Goal: Task Accomplishment & Management: Manage account settings

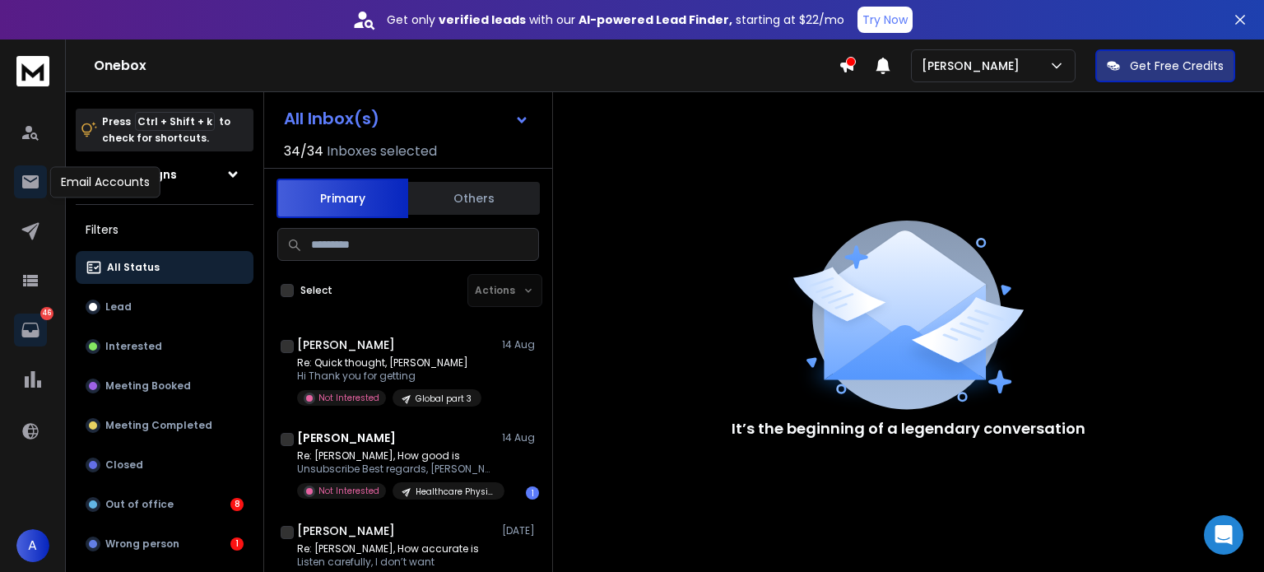
click at [38, 187] on icon at bounding box center [31, 182] width 20 height 20
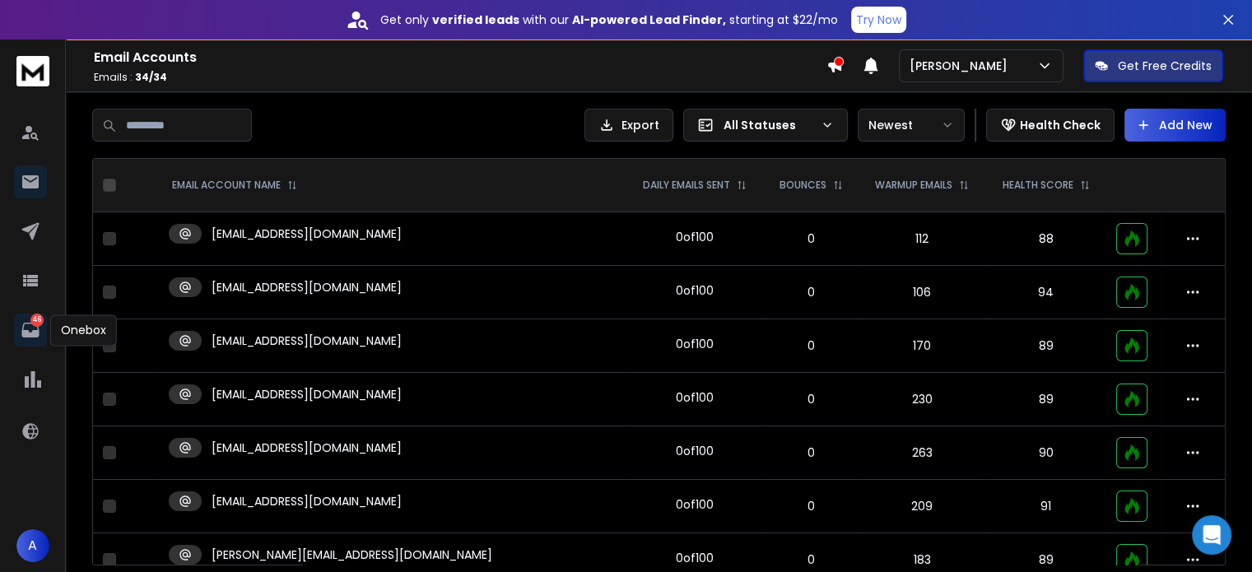
click at [35, 328] on icon at bounding box center [31, 330] width 20 height 20
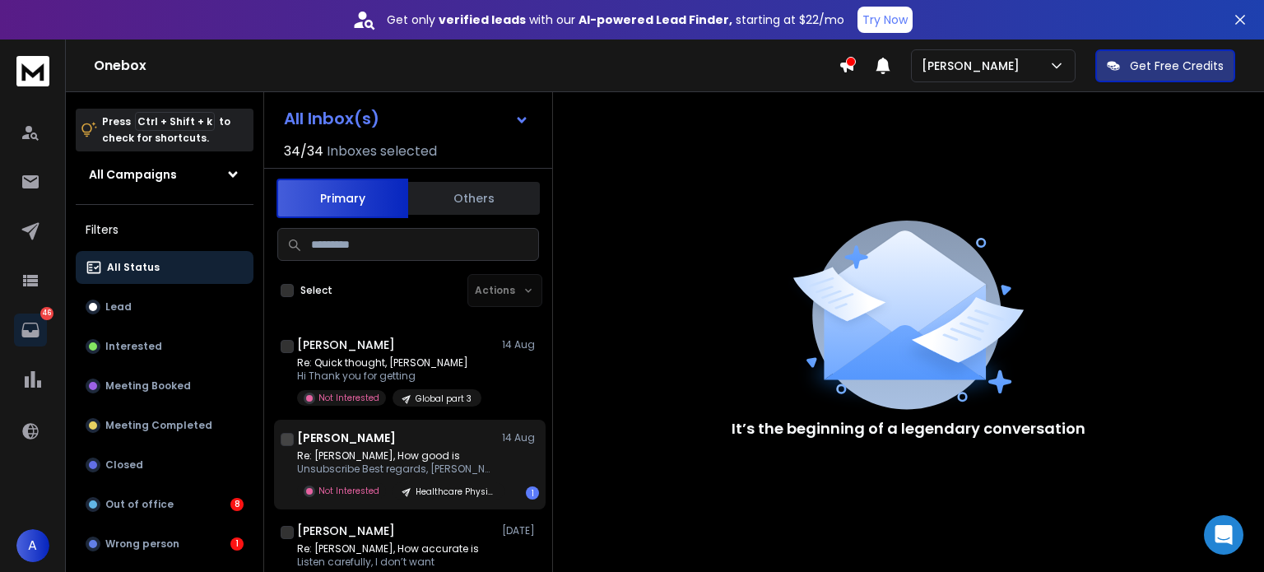
scroll to position [82, 0]
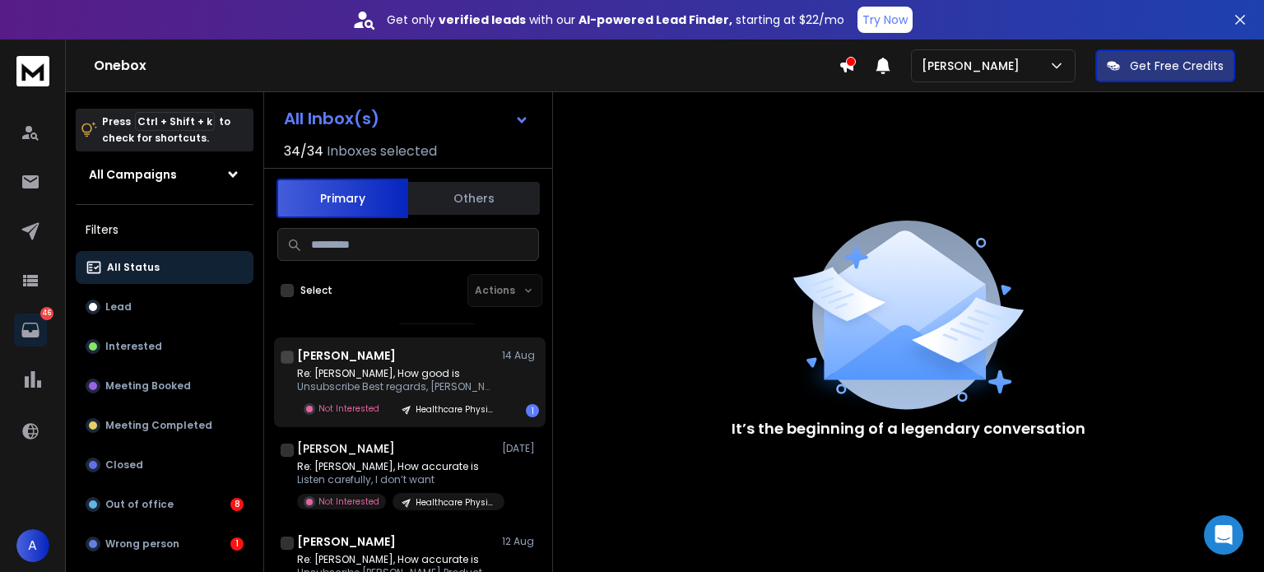
click at [484, 461] on p "Re: Lasse, How accurate is" at bounding box center [396, 466] width 198 height 13
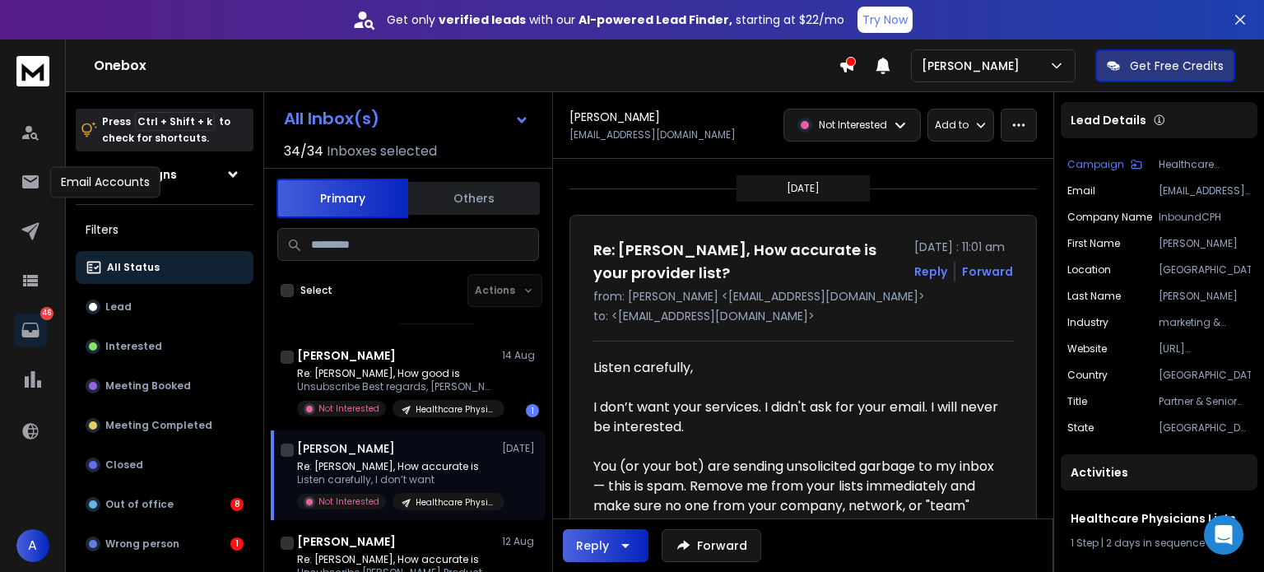
click at [47, 187] on div at bounding box center [33, 185] width 38 height 40
click at [43, 187] on link at bounding box center [30, 181] width 33 height 33
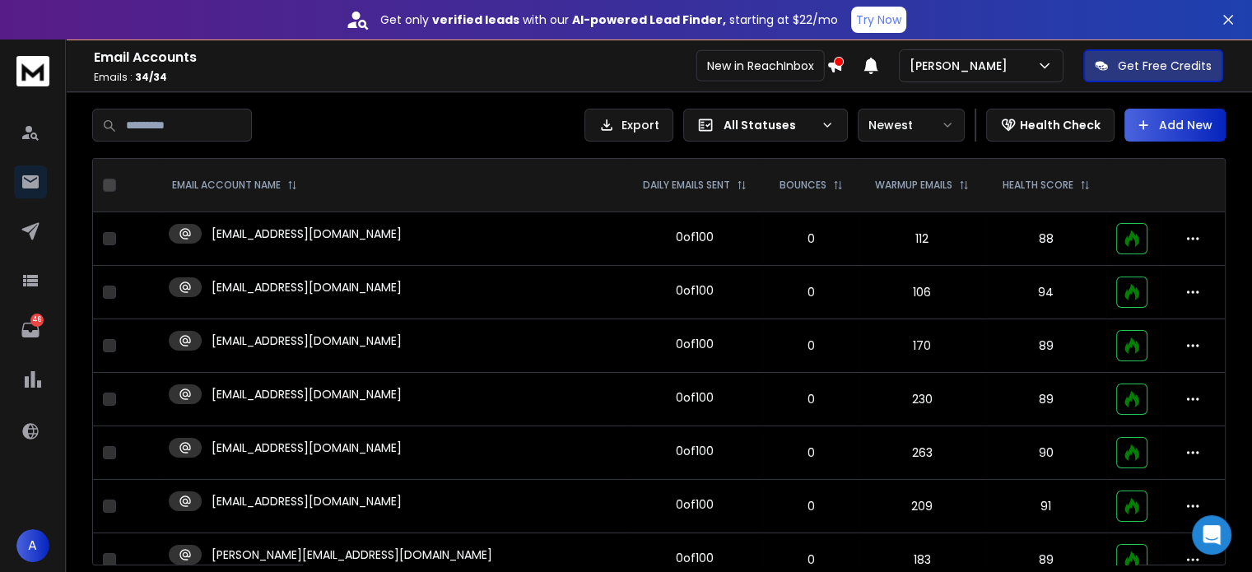
click at [843, 60] on div at bounding box center [839, 62] width 10 height 10
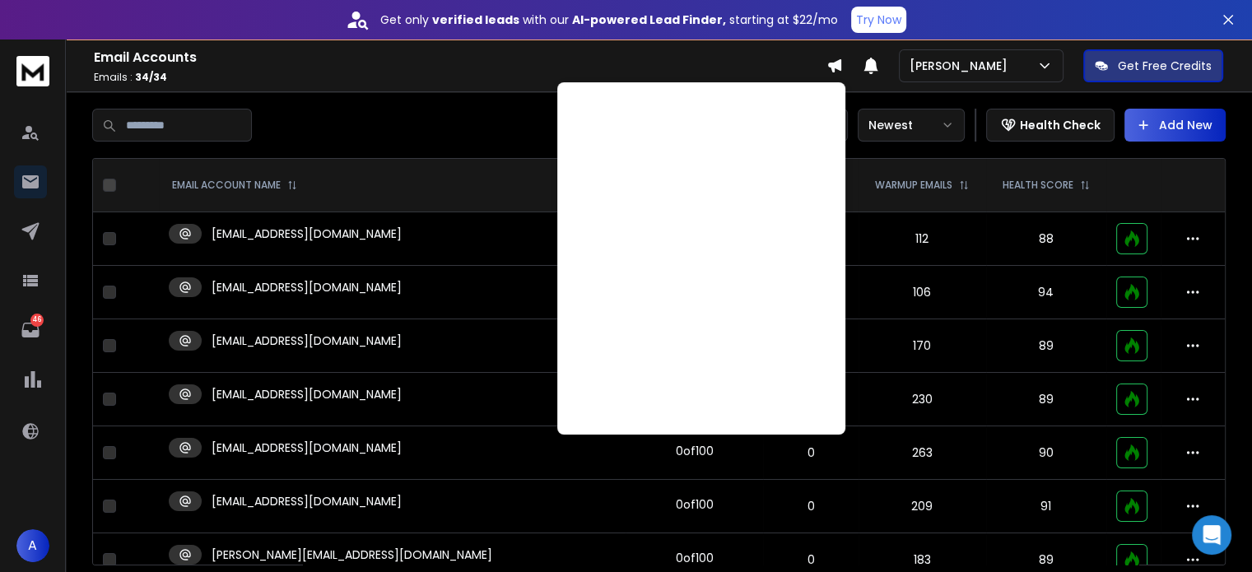
click at [1229, 16] on icon at bounding box center [1228, 19] width 15 height 15
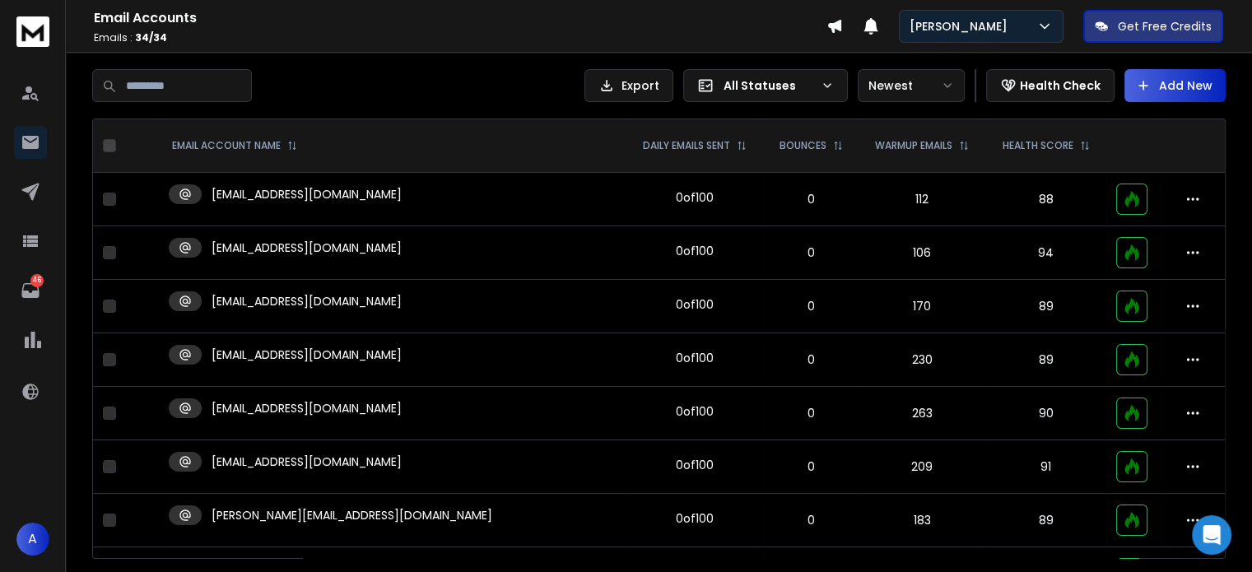
click at [1023, 36] on button "[PERSON_NAME]" at bounding box center [981, 26] width 165 height 33
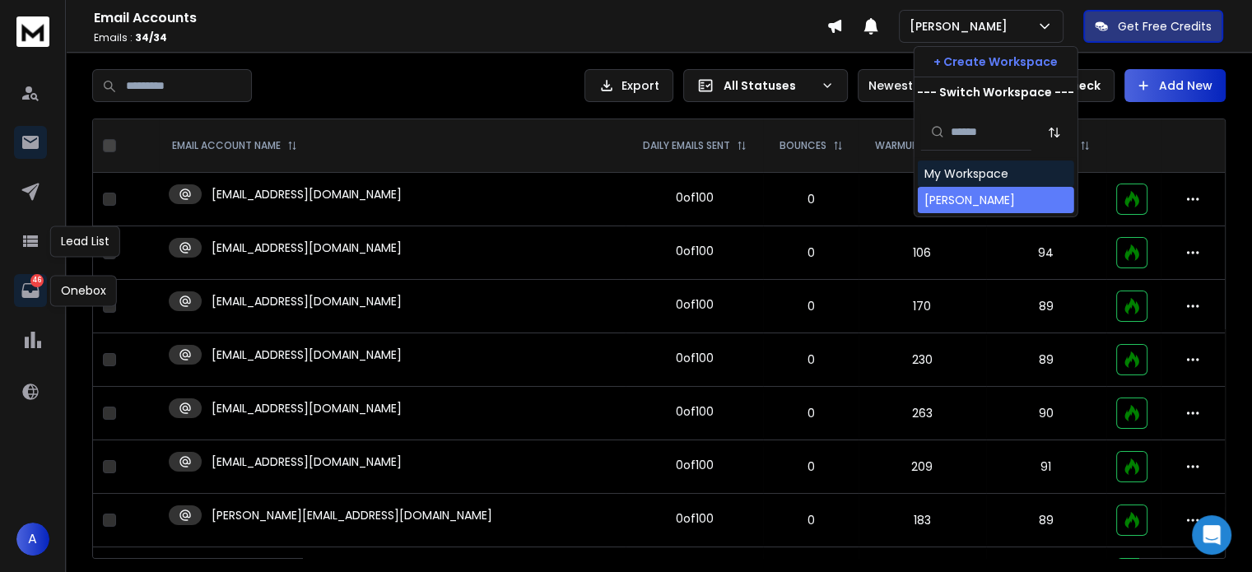
click at [30, 286] on icon at bounding box center [31, 291] width 20 height 20
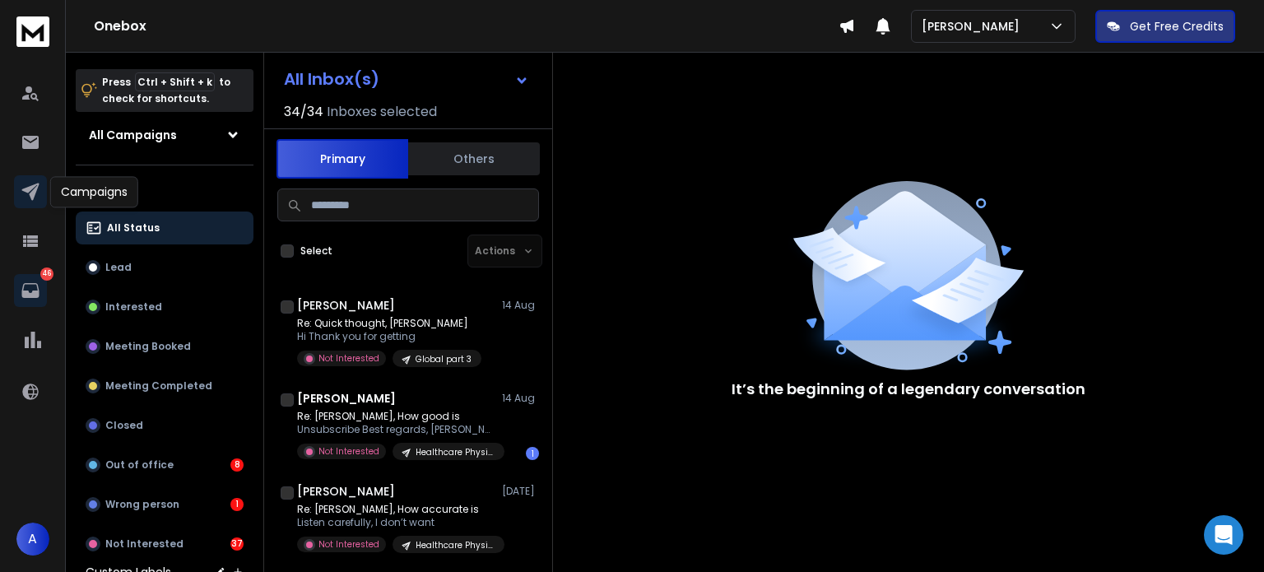
click at [26, 187] on icon at bounding box center [31, 192] width 20 height 20
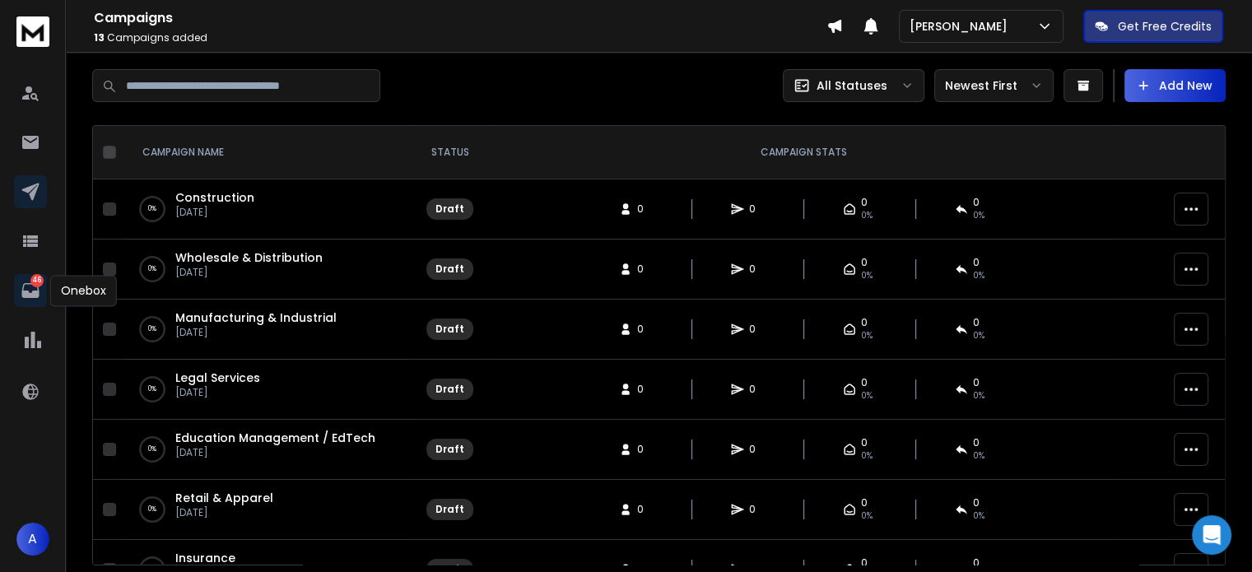
click at [35, 299] on icon at bounding box center [31, 291] width 20 height 20
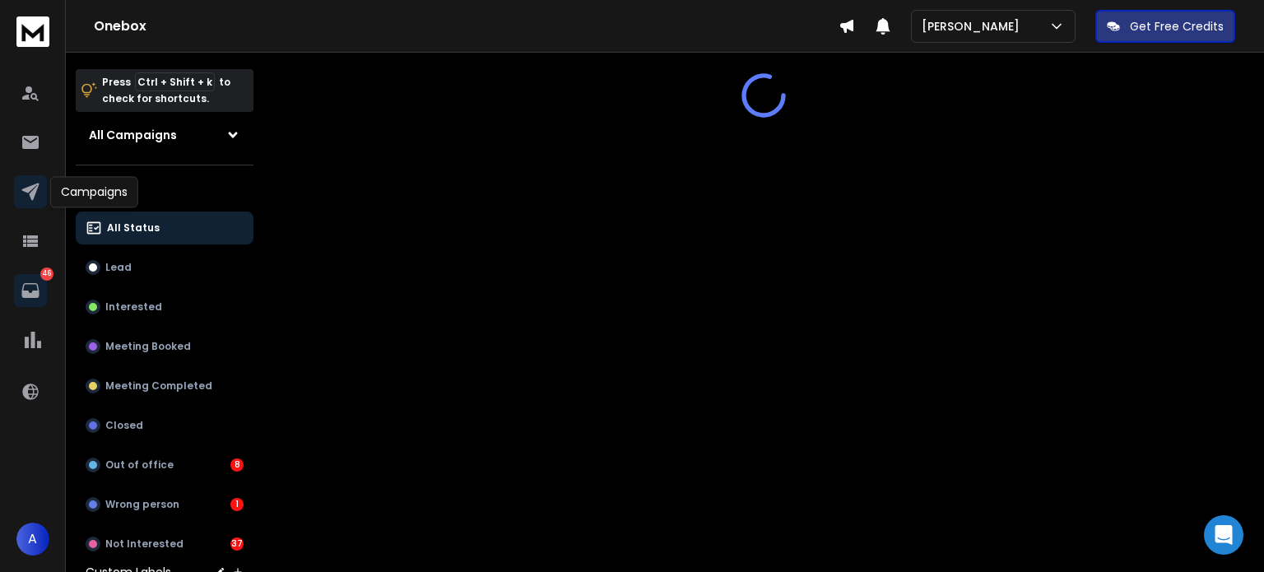
click at [28, 202] on link at bounding box center [30, 191] width 33 height 33
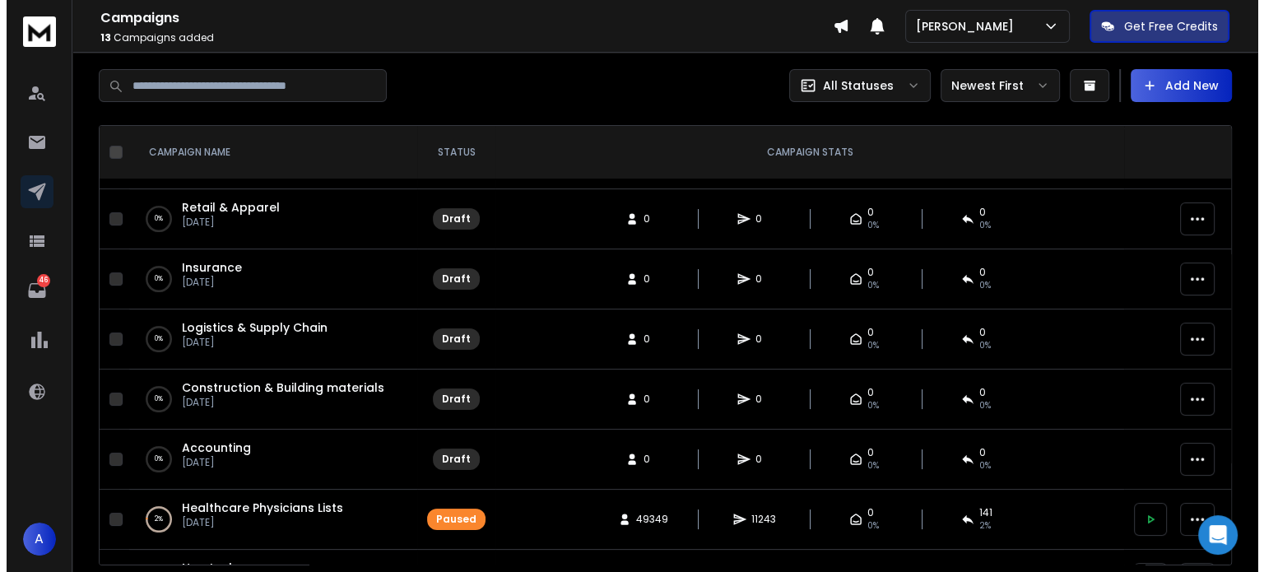
scroll to position [405, 0]
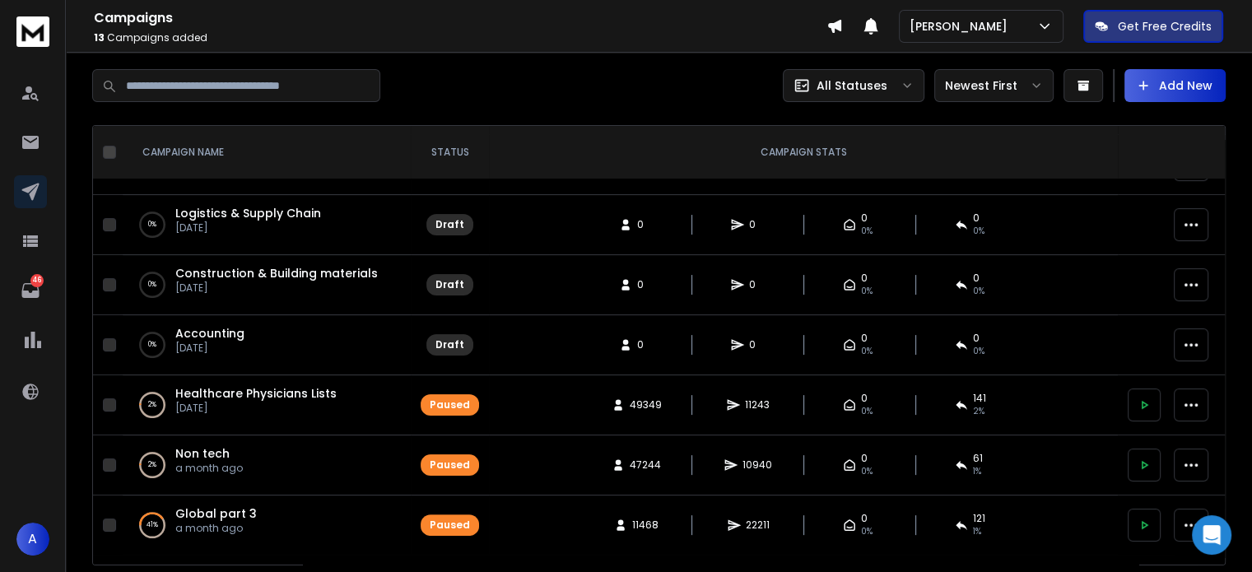
click at [338, 449] on div "2 % Non tech a month ago" at bounding box center [266, 465] width 255 height 40
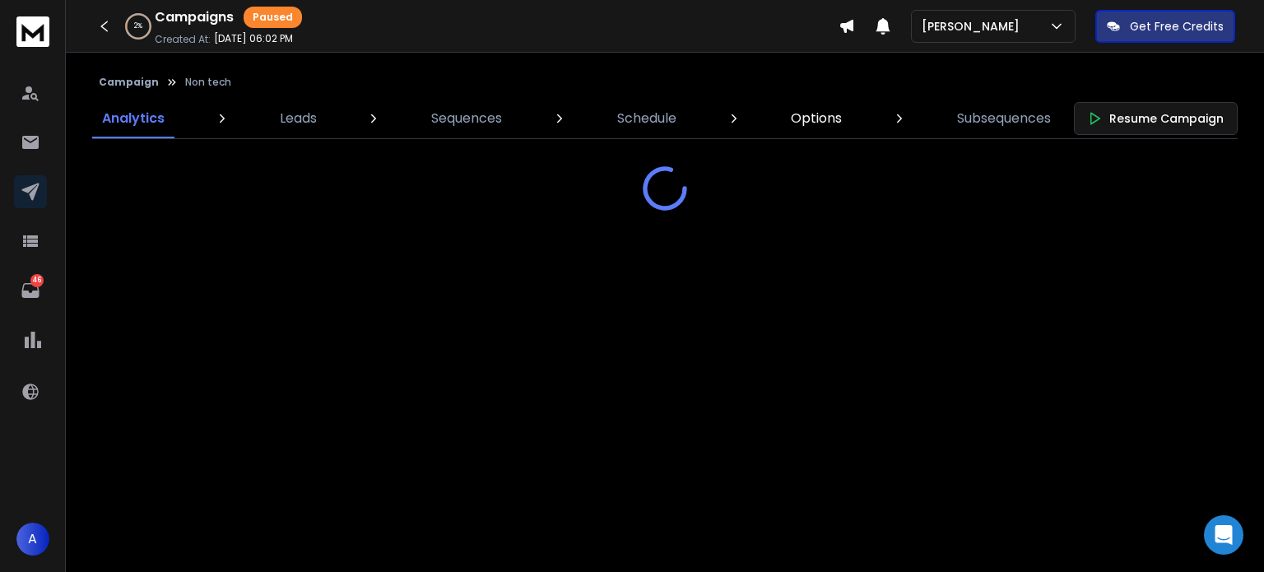
click at [804, 105] on link "Options" at bounding box center [816, 119] width 71 height 40
select select "*"
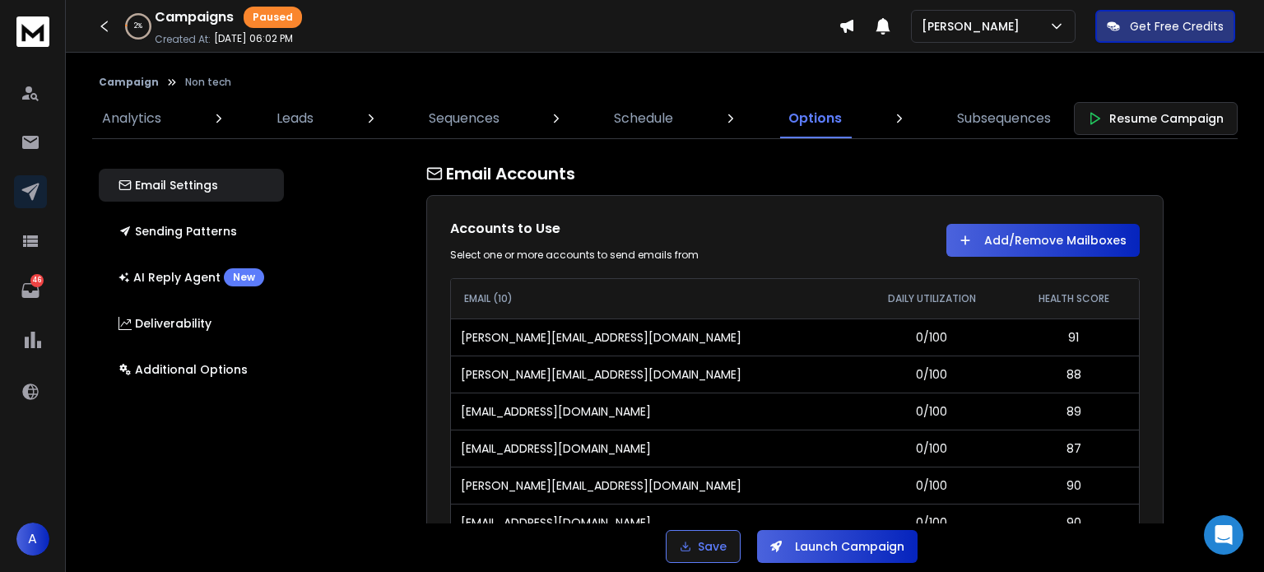
click at [1002, 240] on button "Add/Remove Mailboxes" at bounding box center [1043, 240] width 193 height 33
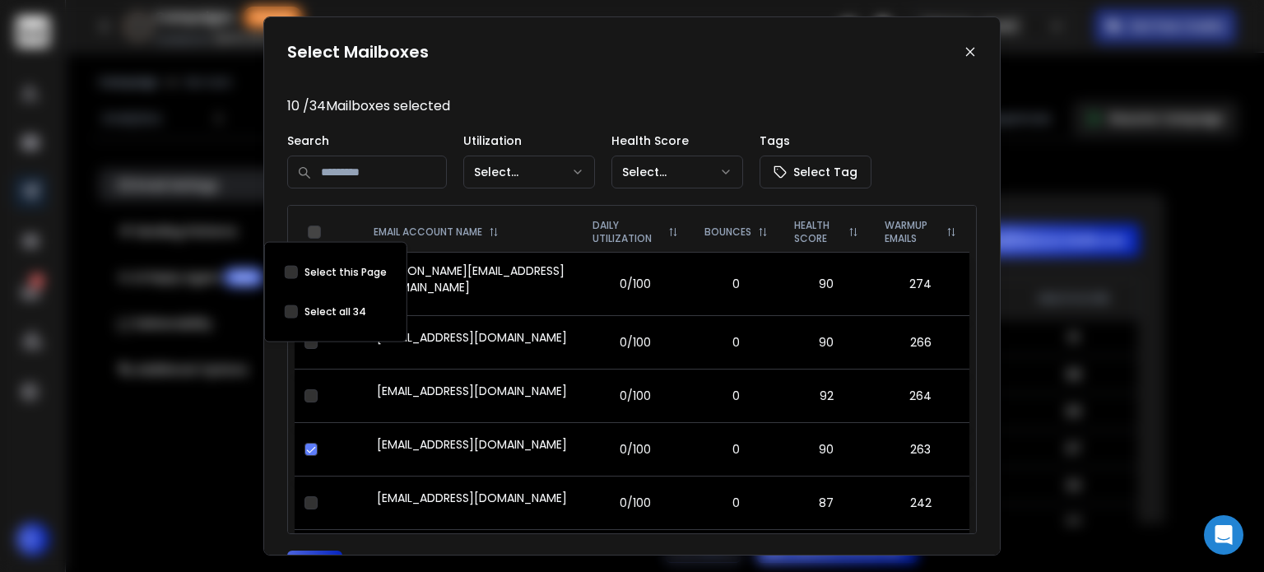
click at [308, 236] on button "Select this Page" at bounding box center [314, 232] width 13 height 13
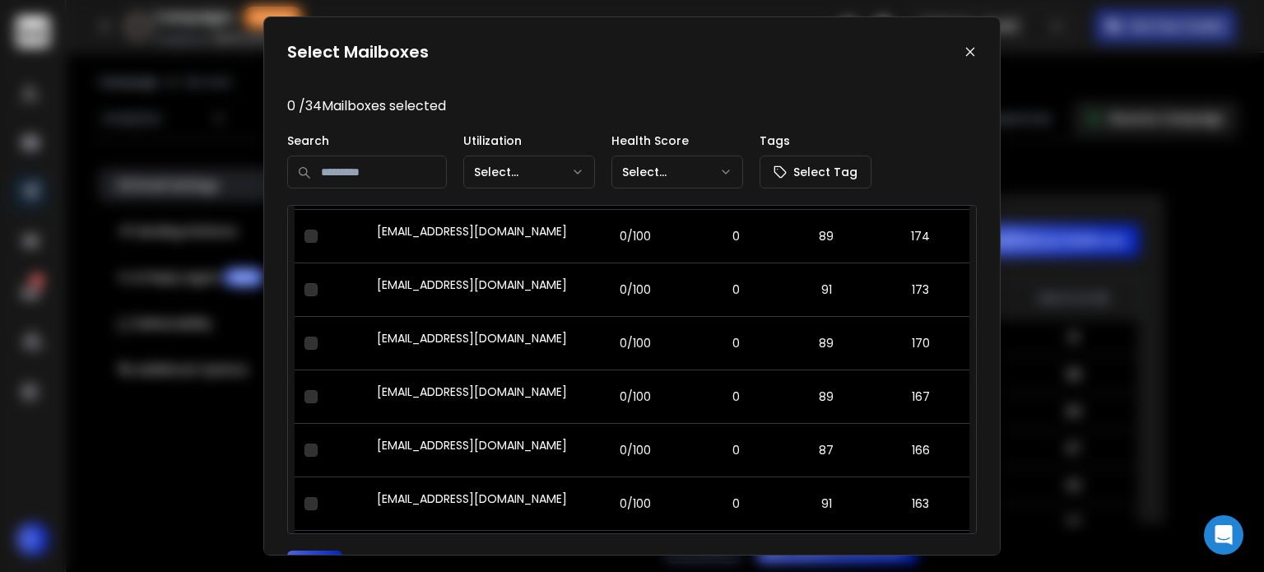
scroll to position [1538, 0]
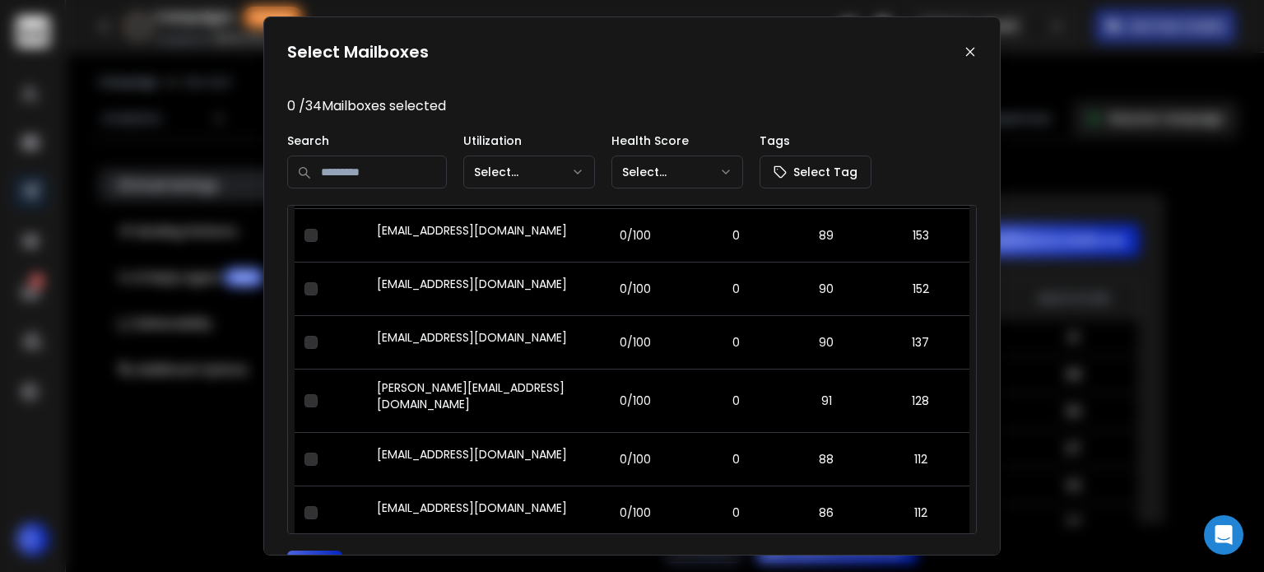
click at [309, 560] on button "button" at bounding box center [311, 566] width 13 height 13
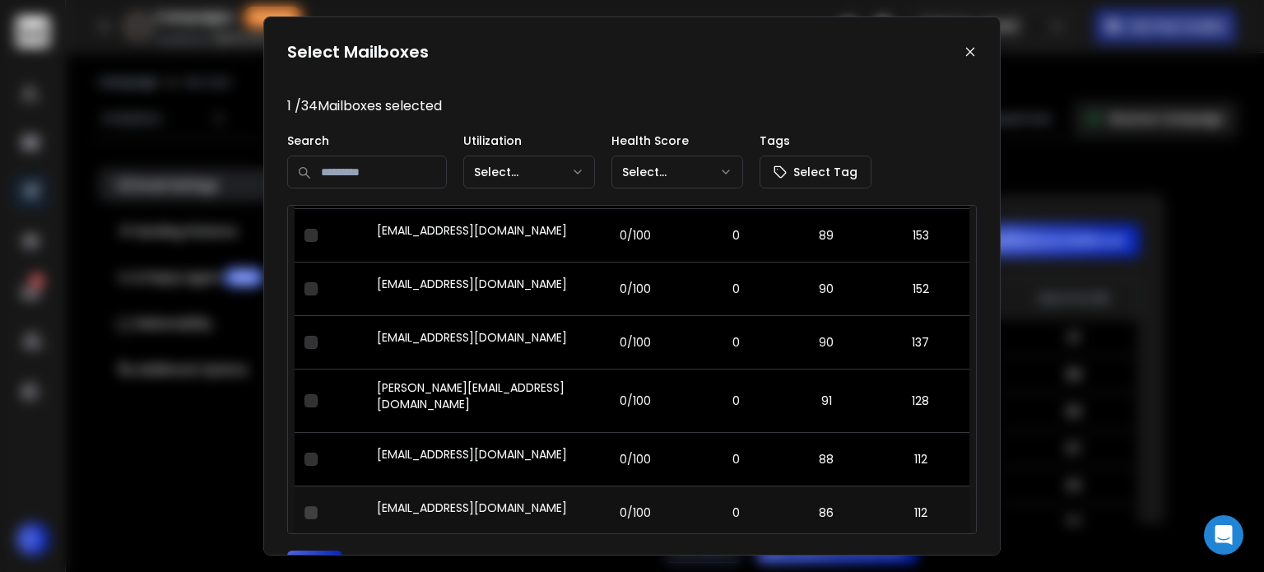
click at [307, 506] on button "button" at bounding box center [311, 512] width 13 height 13
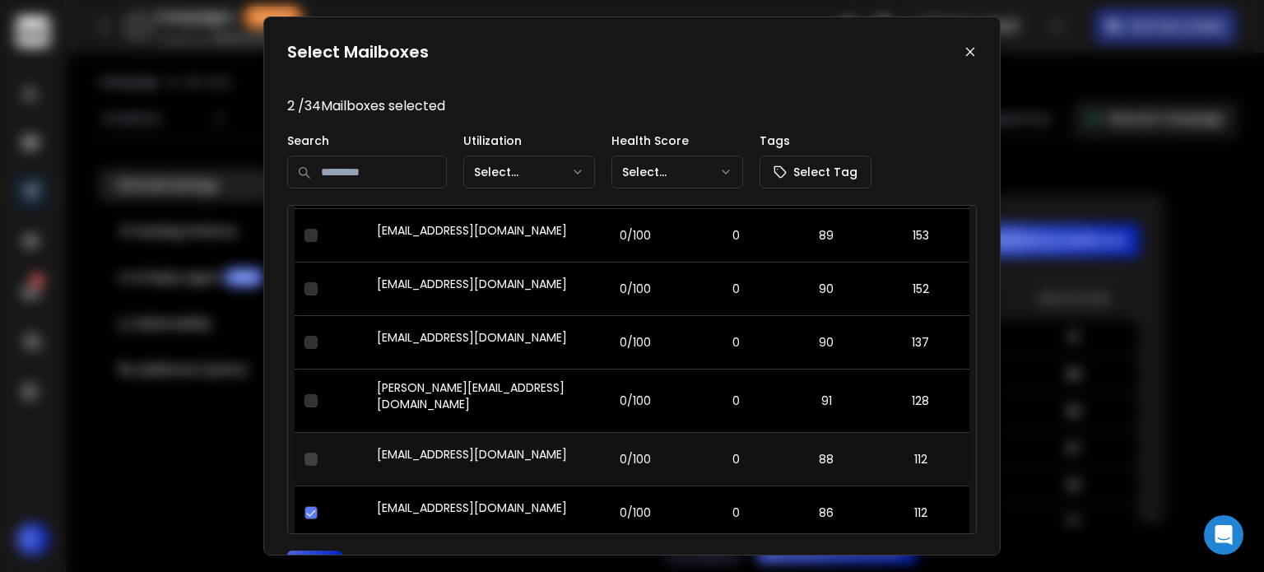
click at [309, 453] on button "button" at bounding box center [311, 459] width 13 height 13
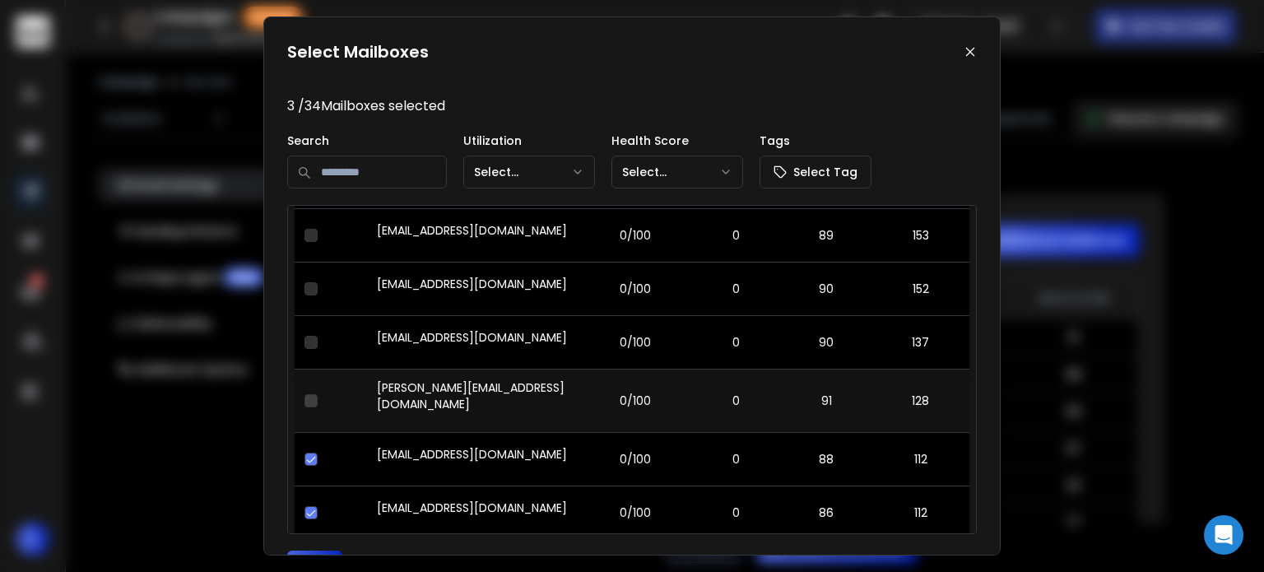
click at [313, 394] on button "button" at bounding box center [311, 400] width 13 height 13
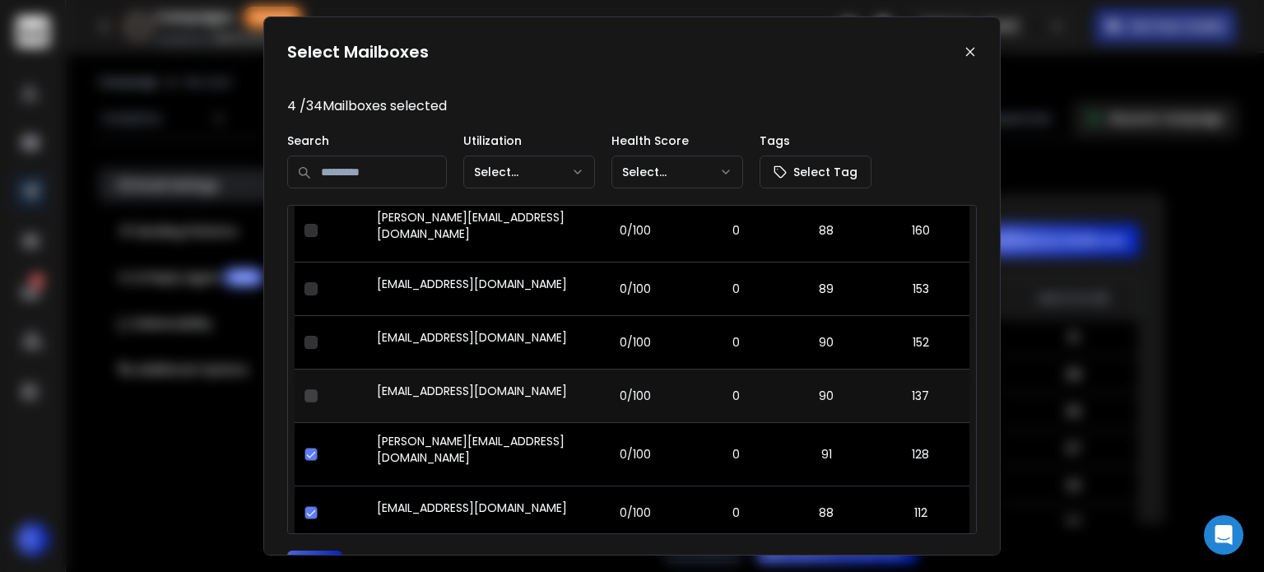
scroll to position [1455, 0]
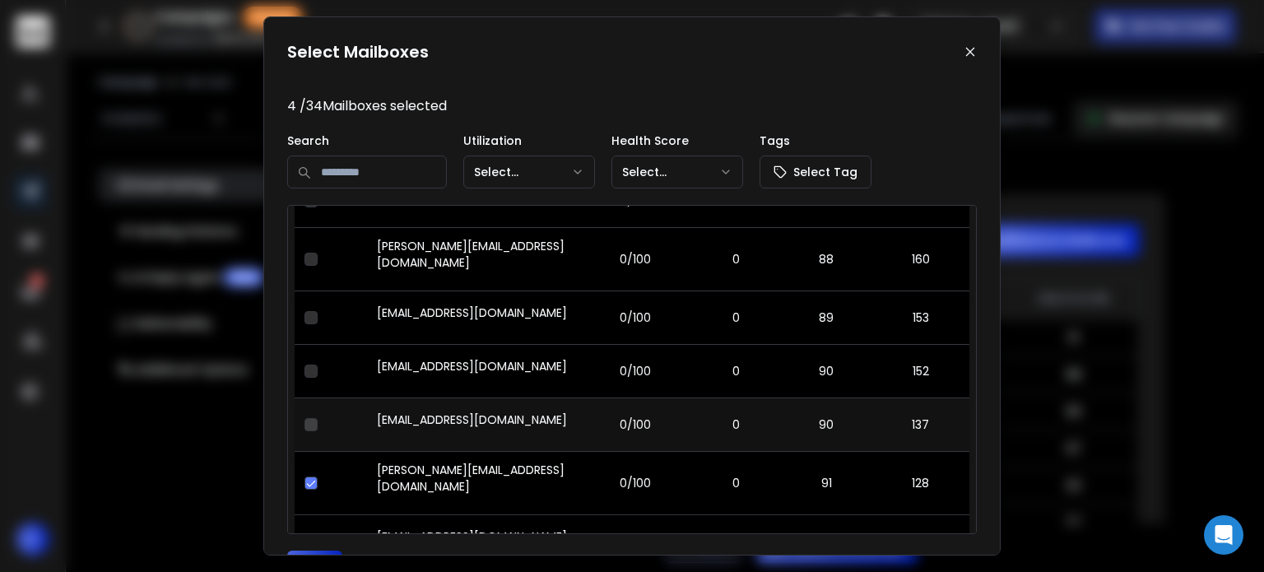
click at [309, 418] on button "button" at bounding box center [311, 424] width 13 height 13
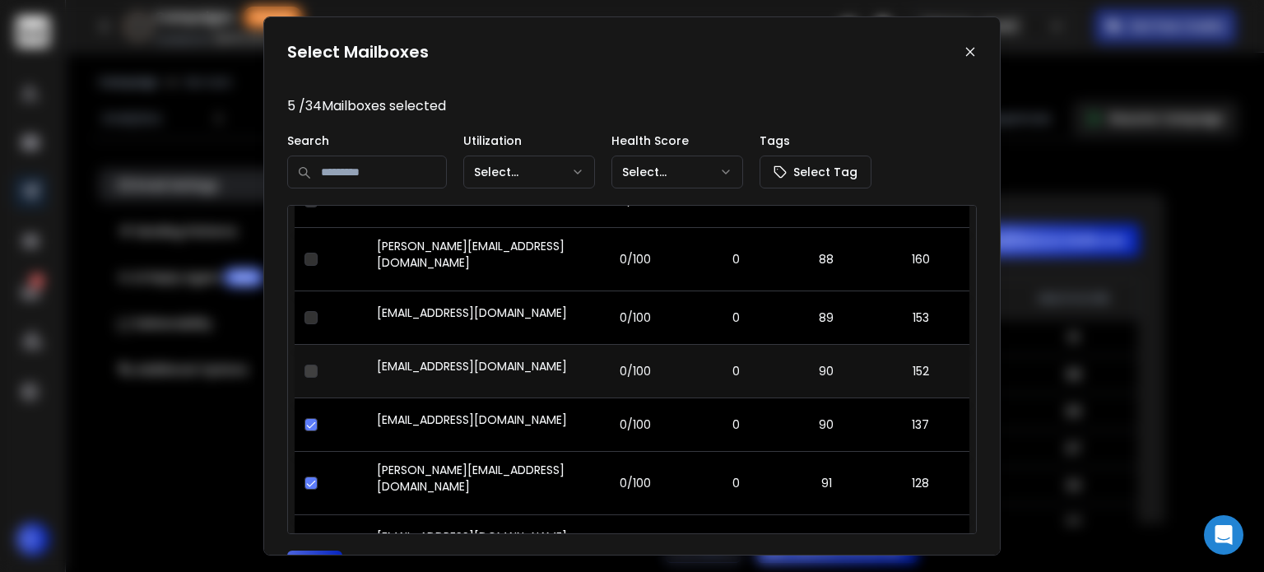
click at [312, 365] on button "button" at bounding box center [311, 371] width 13 height 13
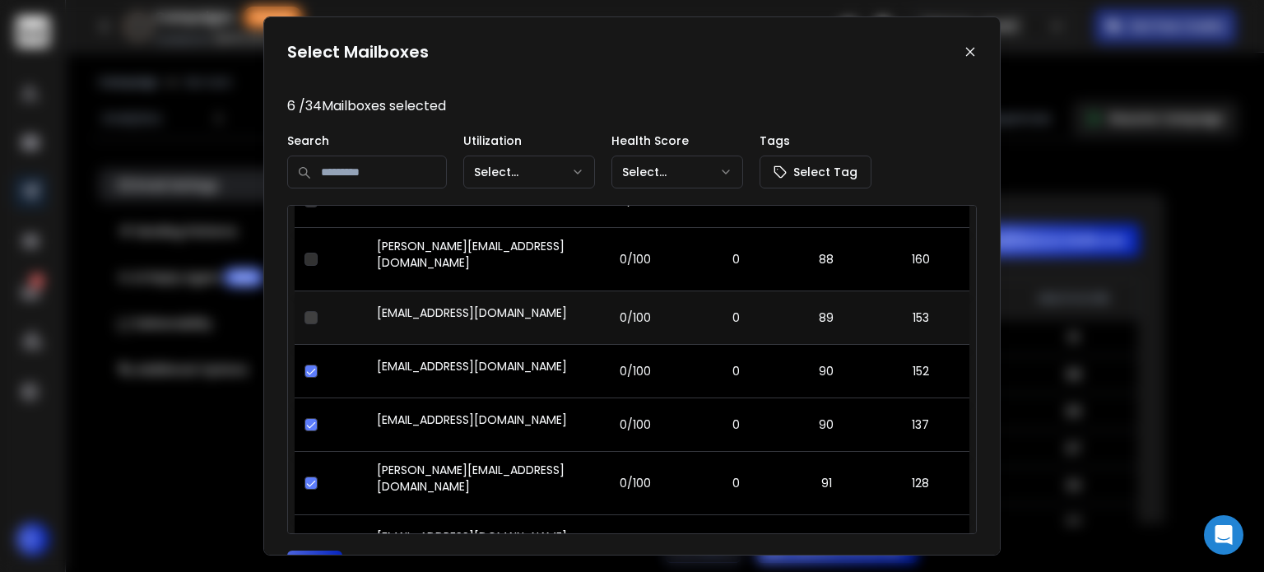
click at [316, 311] on button "button" at bounding box center [311, 317] width 13 height 13
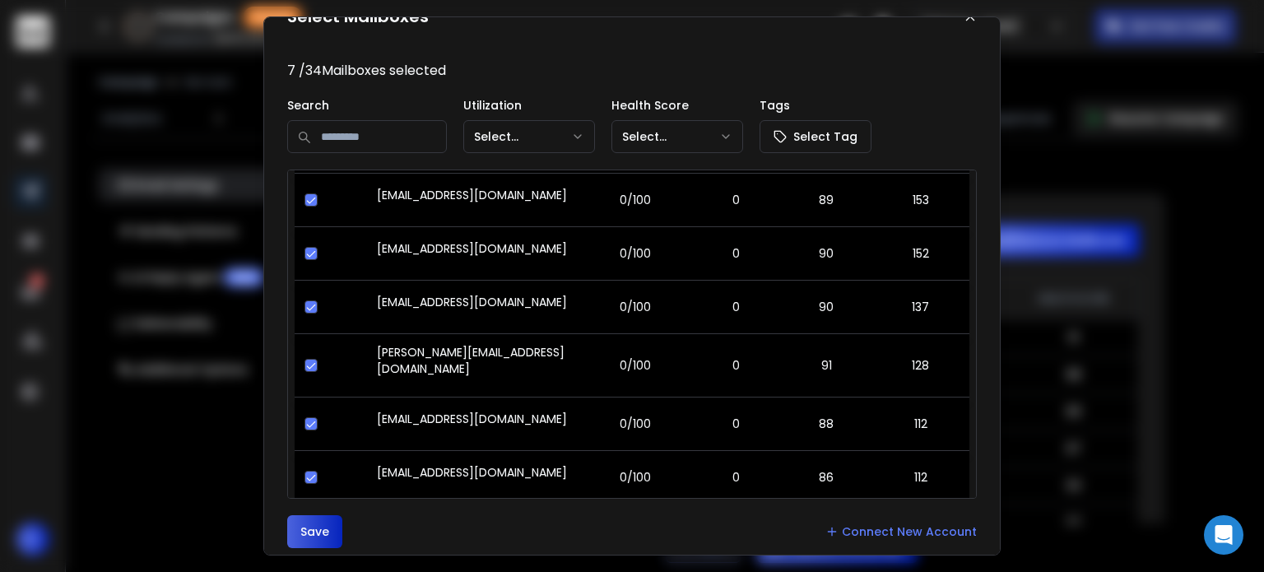
scroll to position [51, 0]
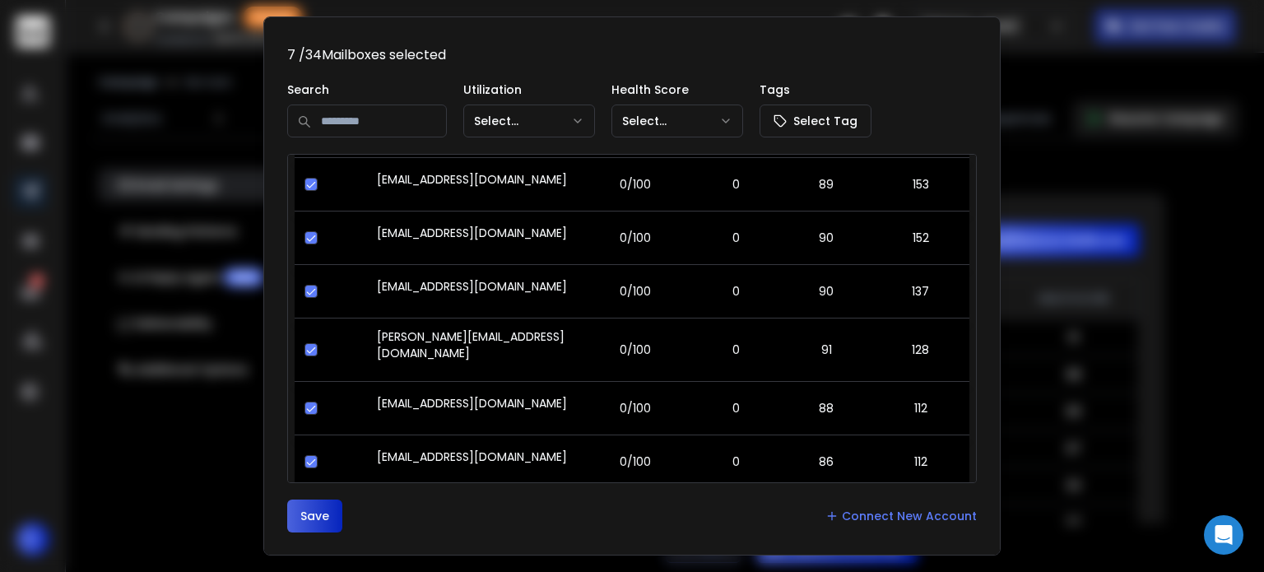
click at [306, 523] on button "Save" at bounding box center [314, 516] width 55 height 33
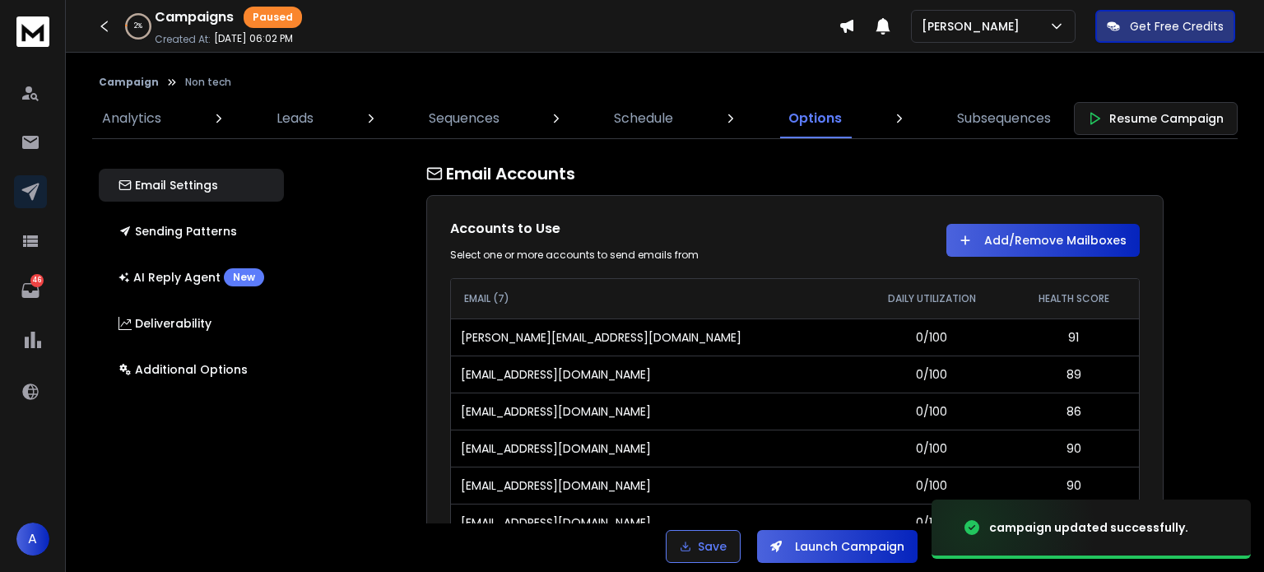
click at [793, 537] on button "Launch Campaign" at bounding box center [837, 546] width 161 height 33
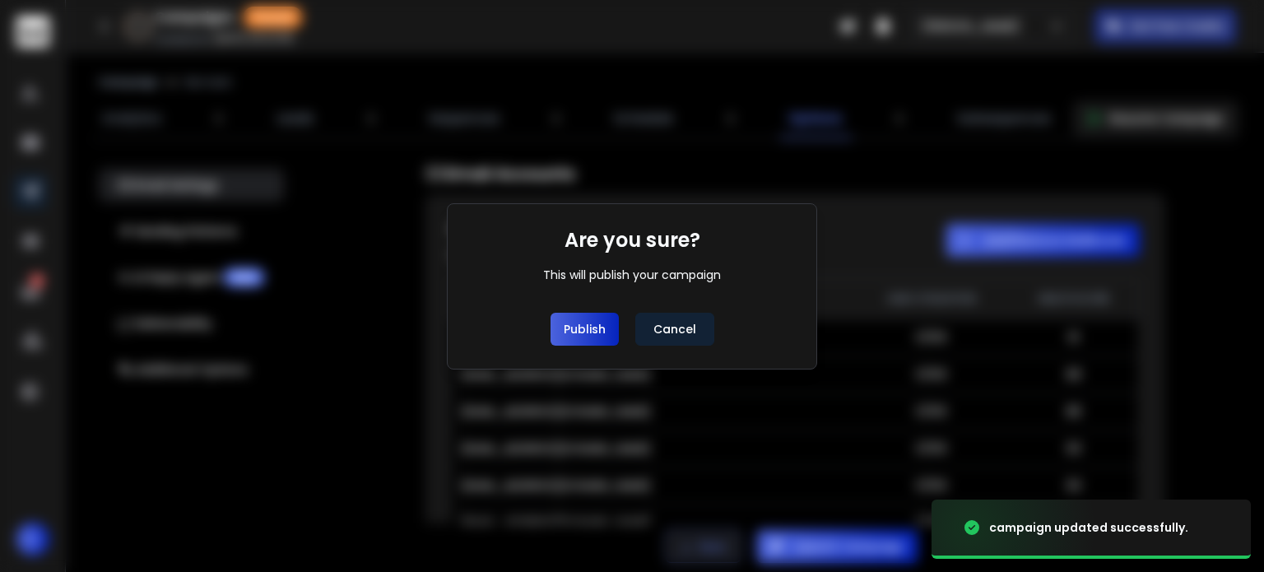
click at [576, 335] on button "Publish" at bounding box center [585, 329] width 68 height 33
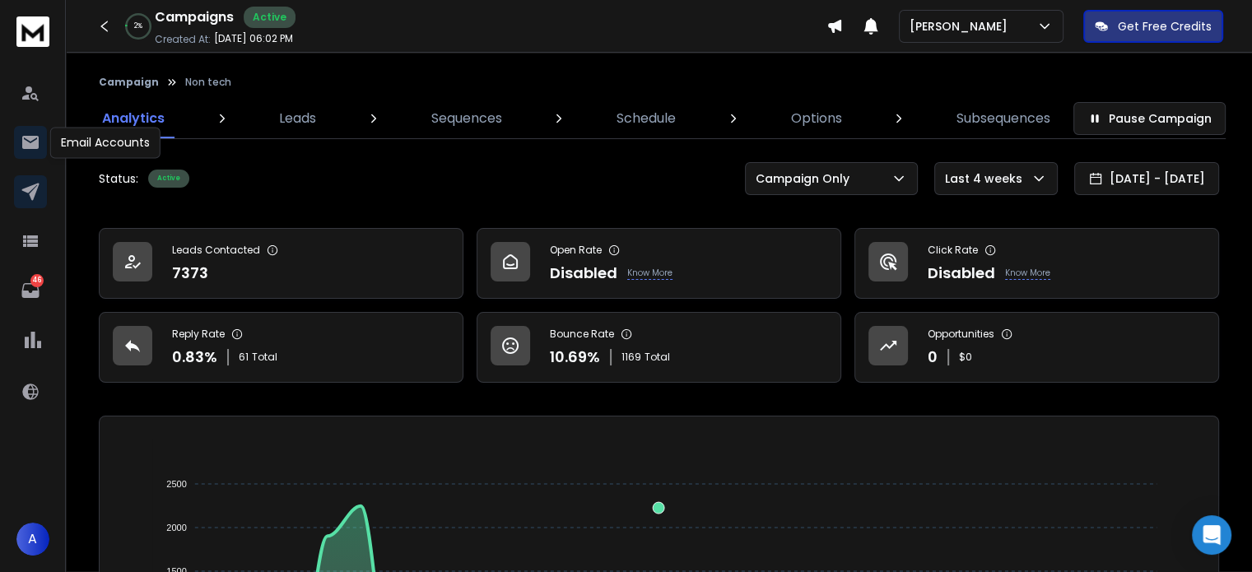
click at [34, 136] on icon at bounding box center [30, 142] width 16 height 13
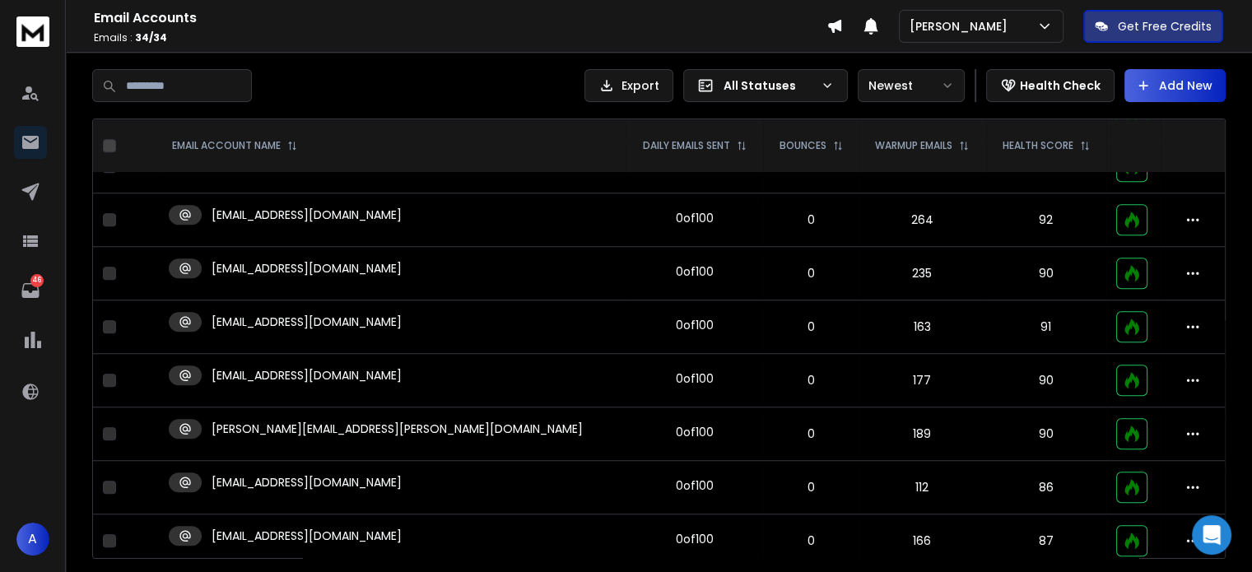
scroll to position [1440, 0]
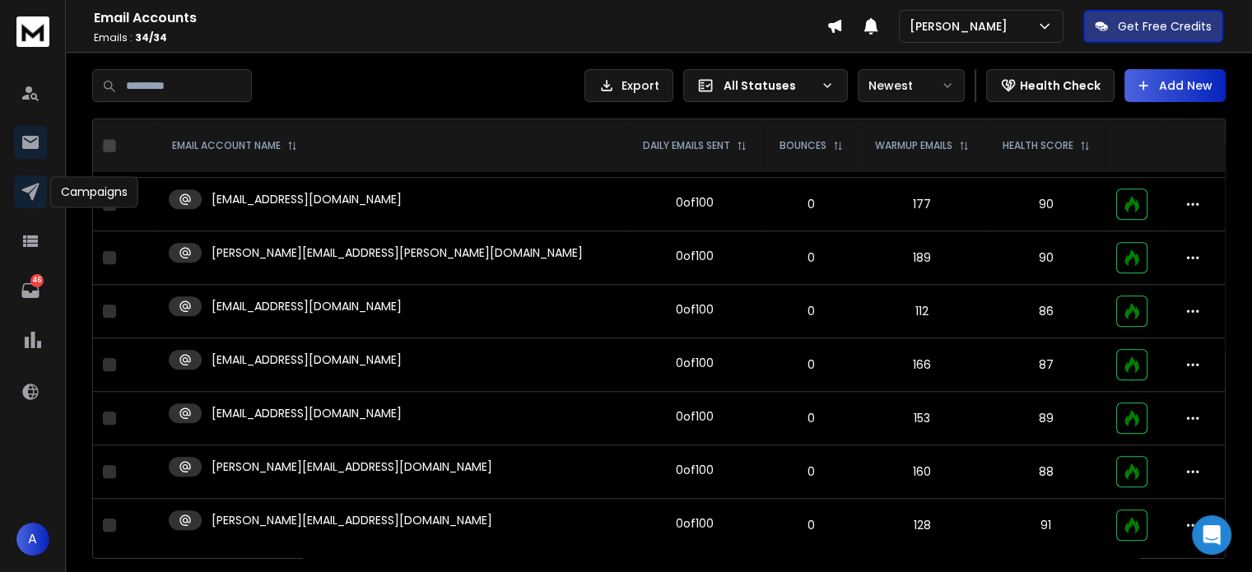
click at [36, 193] on icon at bounding box center [31, 192] width 20 height 20
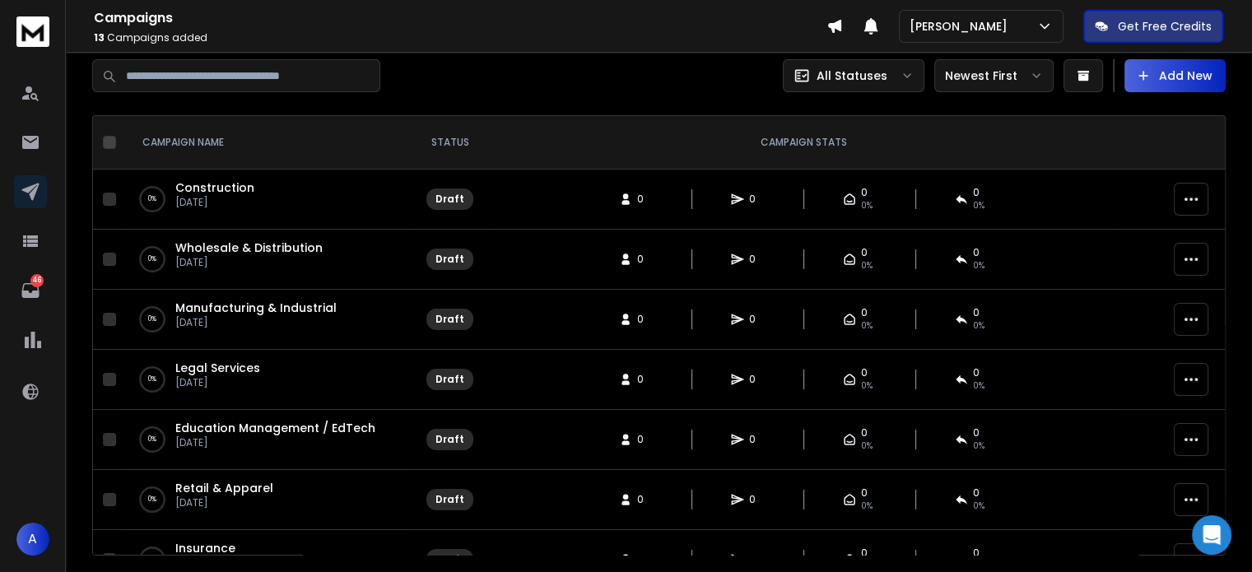
scroll to position [405, 0]
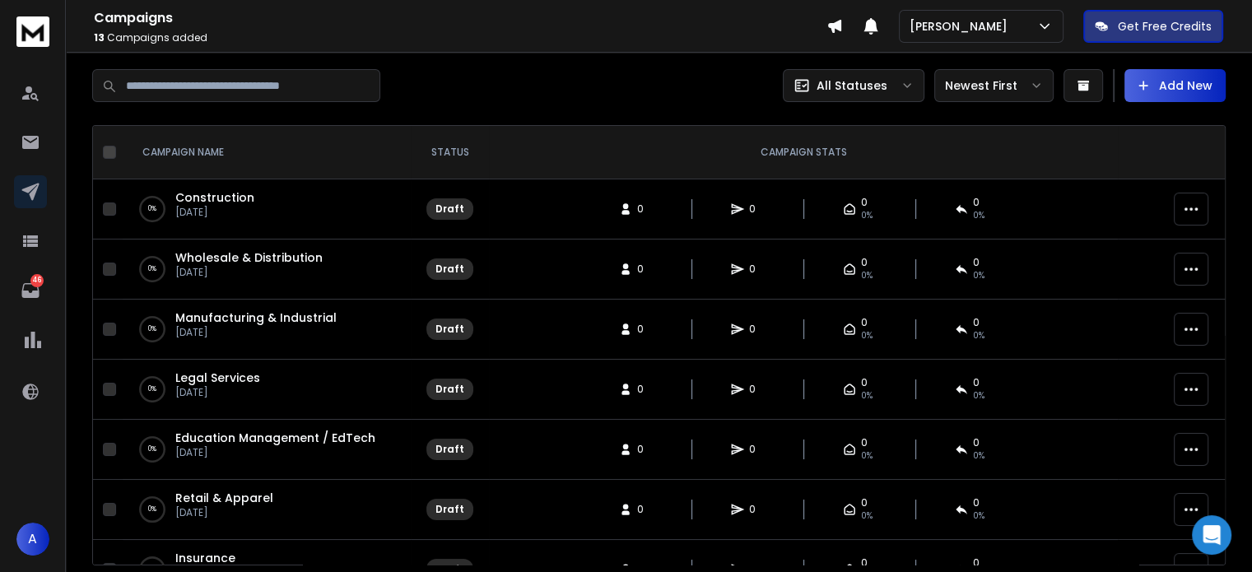
scroll to position [405, 0]
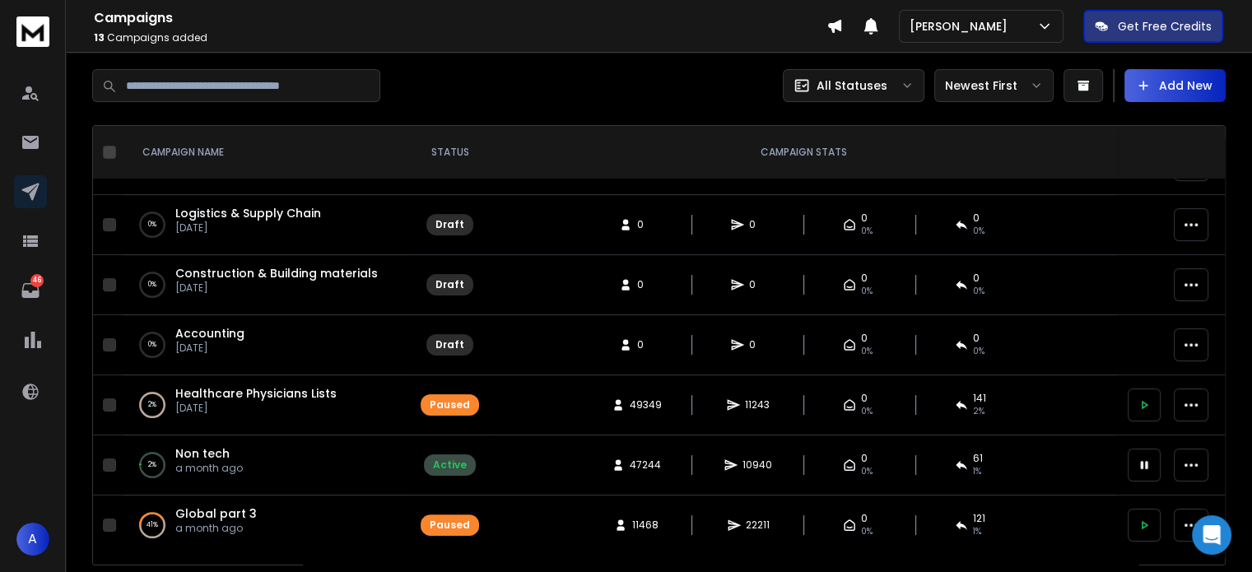
click at [587, 458] on div "47244 10940 0 0% 61 1 %" at bounding box center [803, 465] width 609 height 26
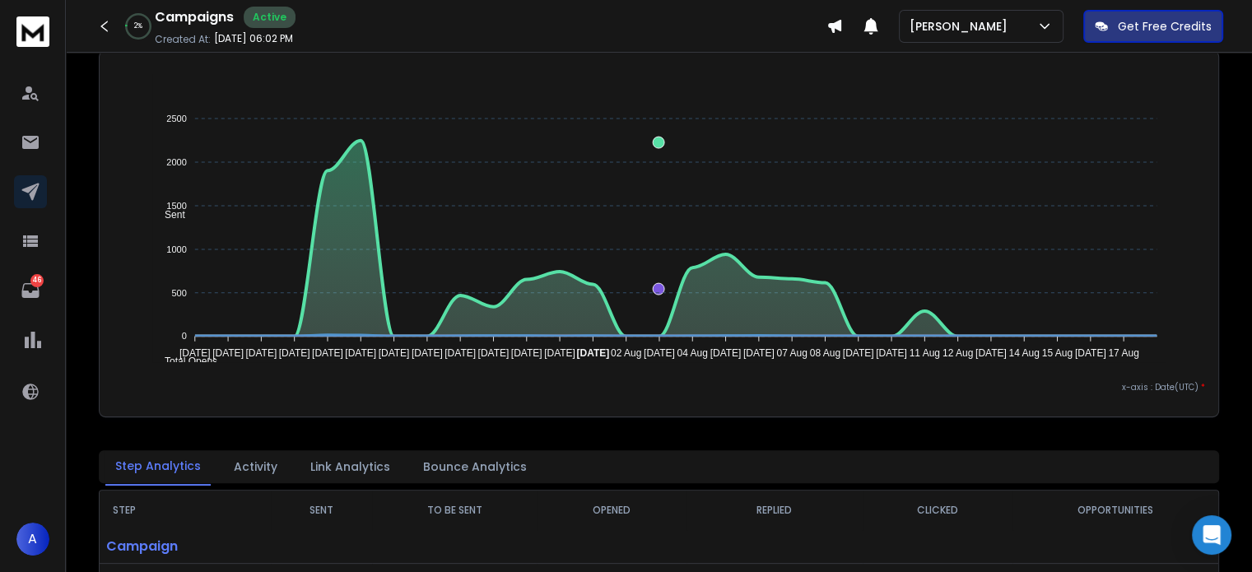
scroll to position [658, 0]
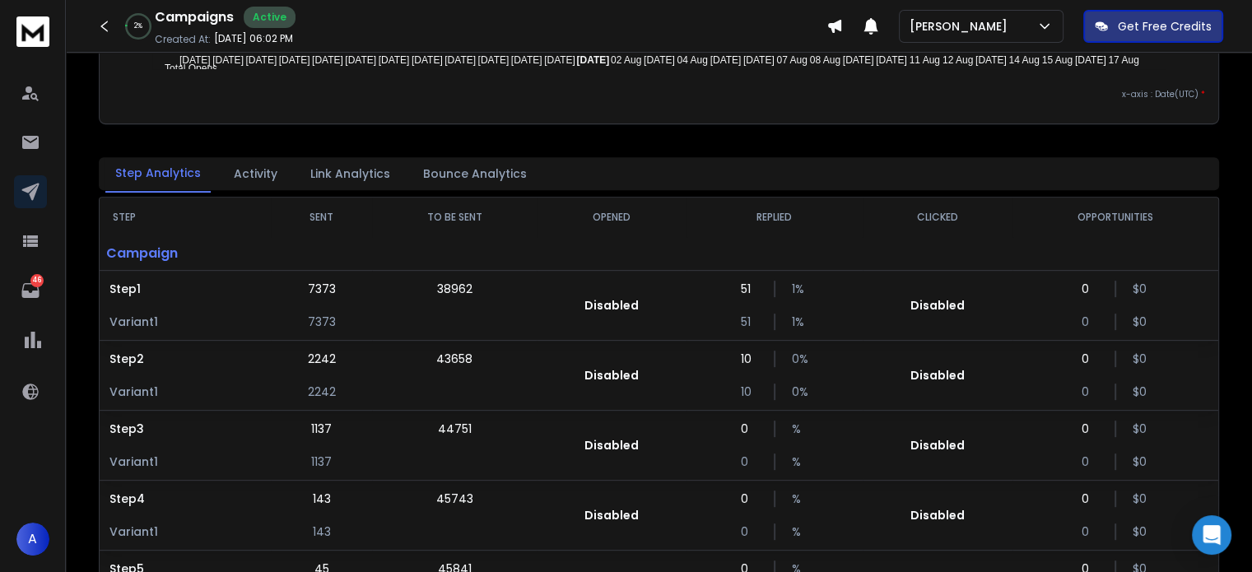
click at [237, 167] on button "Activity" at bounding box center [255, 174] width 63 height 36
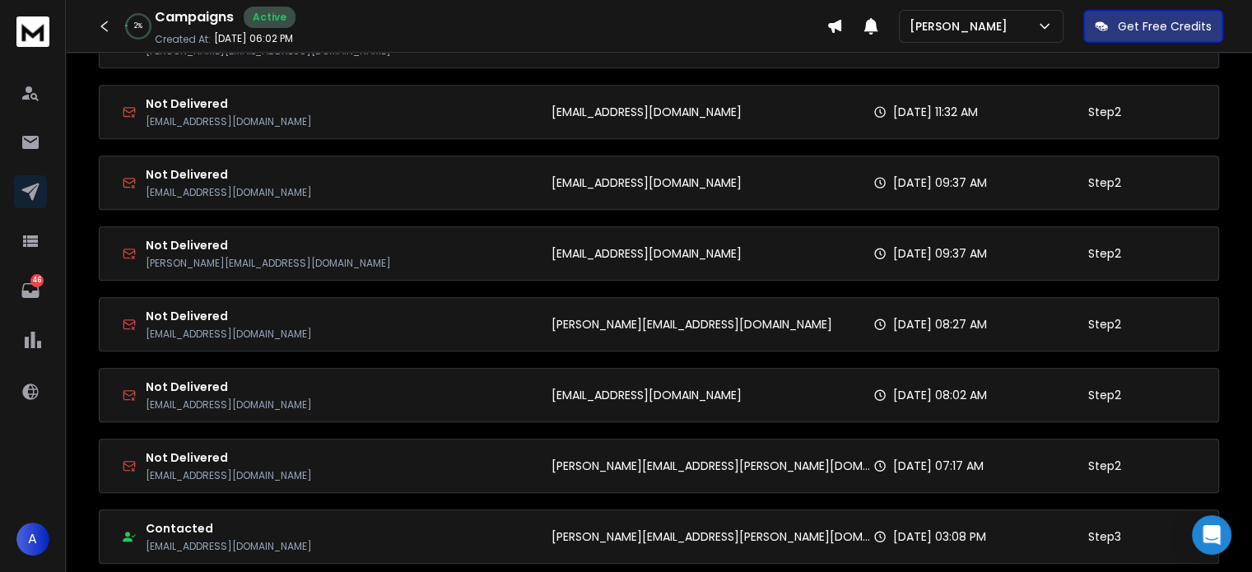
scroll to position [1564, 0]
